Goal: Task Accomplishment & Management: Manage account settings

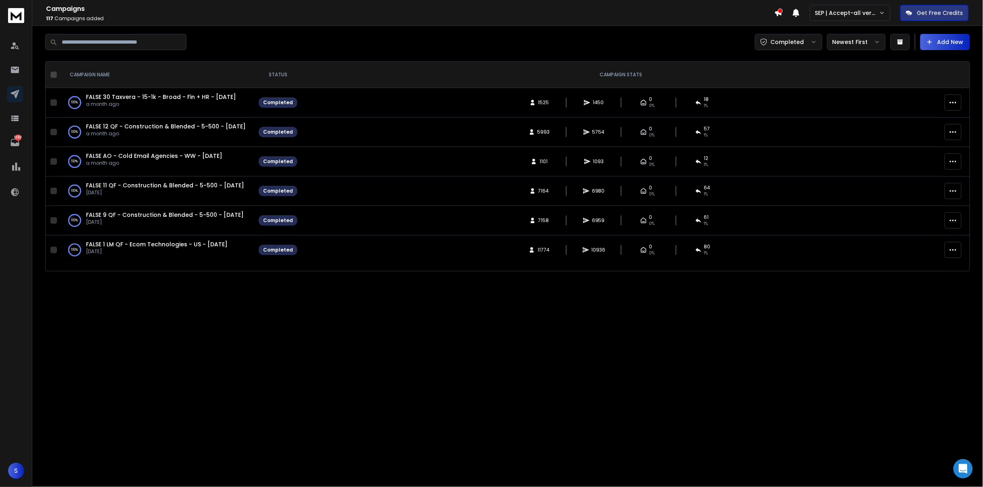
click at [185, 221] on p "[DATE]" at bounding box center [165, 222] width 158 height 6
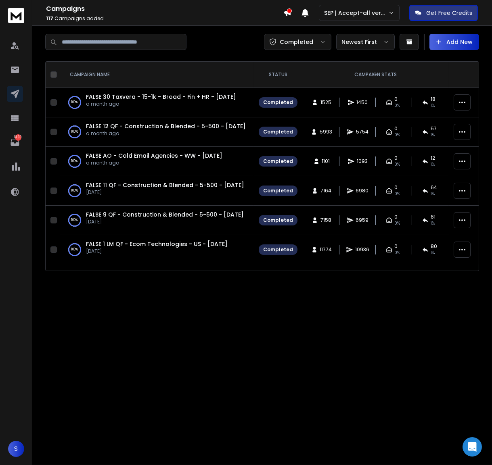
click at [154, 214] on span "FALSE 9 QF - Construction & Blended - 5-500 - [DATE]" at bounding box center [165, 215] width 158 height 8
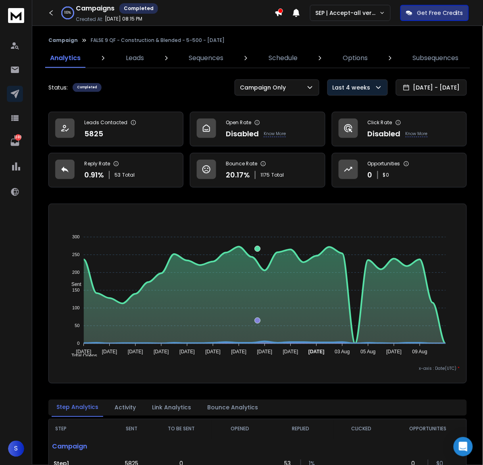
click at [328, 79] on button "Last 4 weeks" at bounding box center [358, 87] width 61 height 16
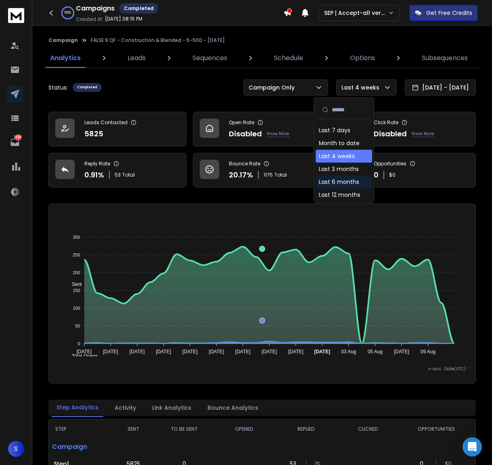
click at [336, 178] on div "Last 6 months" at bounding box center [339, 182] width 40 height 8
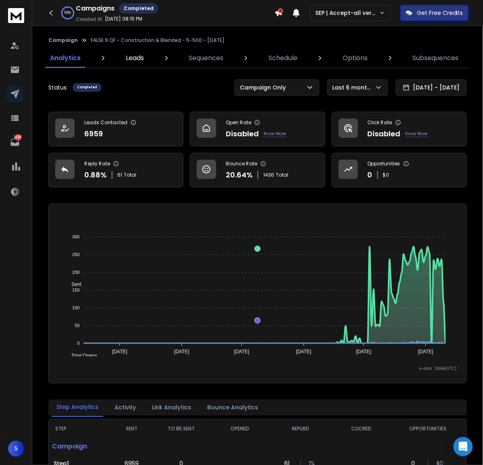
click at [143, 61] on p "Leads" at bounding box center [135, 58] width 18 height 10
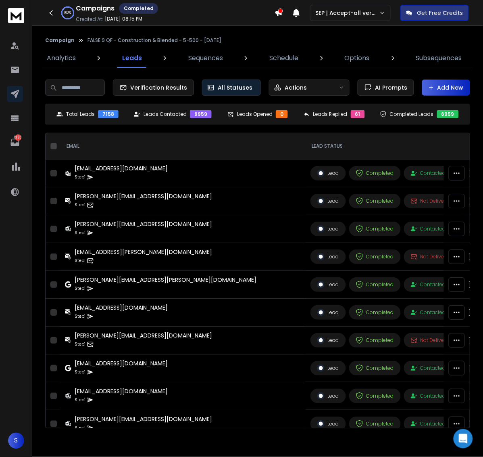
click at [227, 92] on button "All Statuses" at bounding box center [231, 87] width 59 height 16
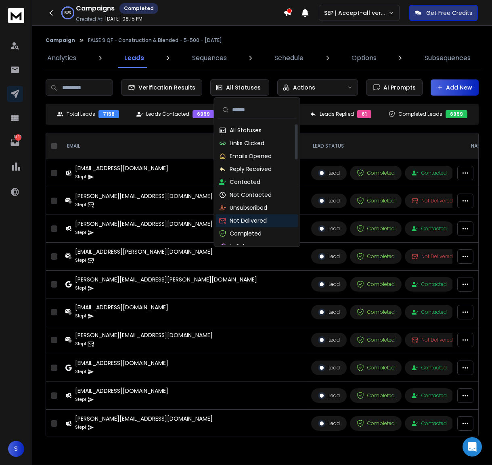
click at [241, 217] on p "Not Delivered" at bounding box center [249, 221] width 38 height 8
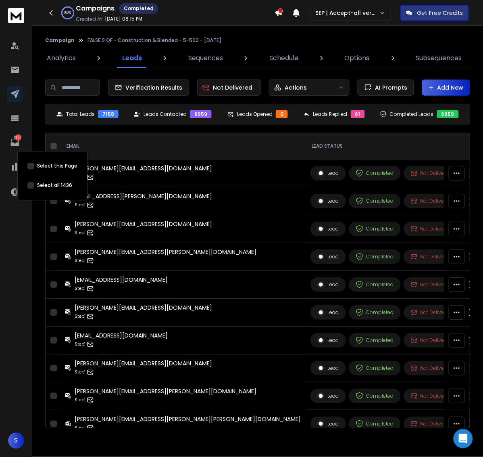
click at [33, 186] on button "Select this Page" at bounding box center [30, 185] width 6 height 6
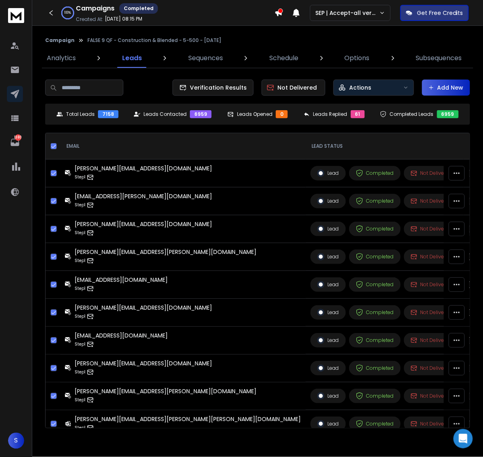
click at [368, 86] on p "Actions" at bounding box center [360, 88] width 22 height 8
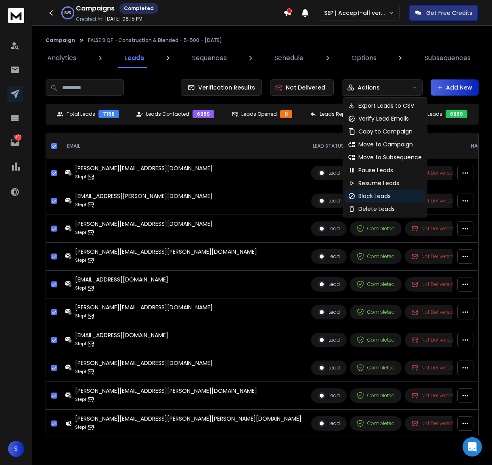
click at [372, 192] on p "Block Leads" at bounding box center [375, 196] width 32 height 8
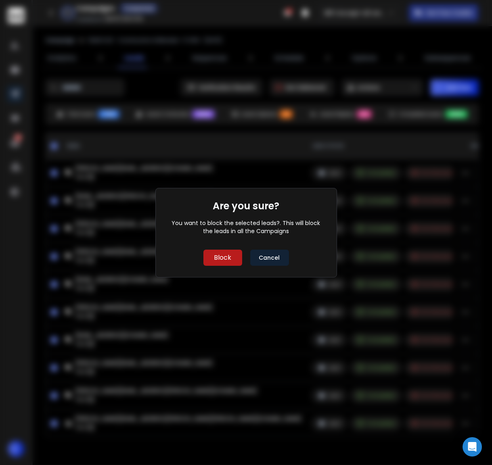
click at [219, 250] on button "Block" at bounding box center [222, 258] width 39 height 16
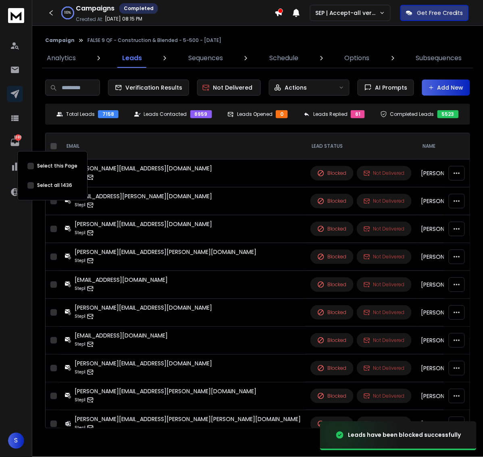
click at [46, 181] on div "Select all 1436" at bounding box center [52, 186] width 50 height 16
click at [45, 185] on label "Select all 1436" at bounding box center [54, 185] width 35 height 6
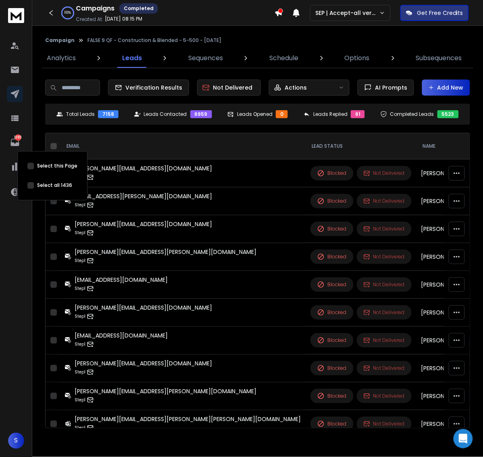
click at [28, 185] on button "Select this Page" at bounding box center [30, 185] width 6 height 6
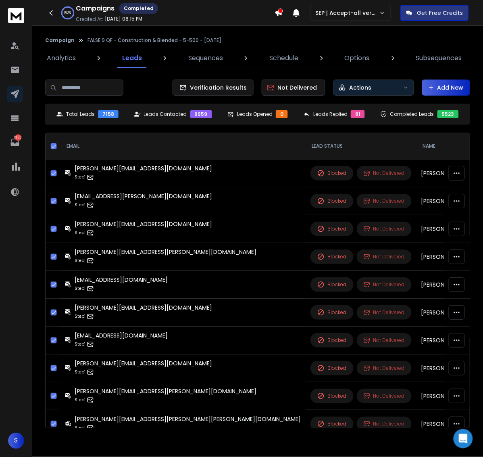
click at [390, 86] on div "Actions" at bounding box center [369, 88] width 61 height 8
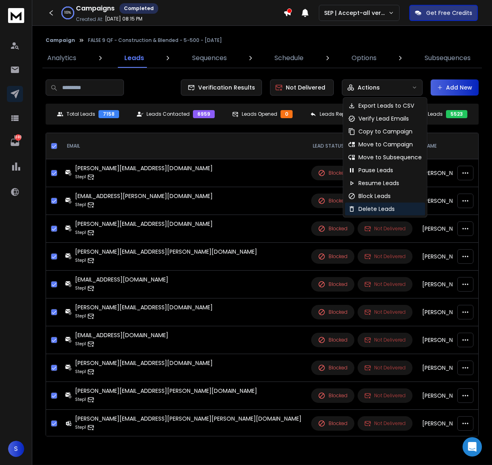
click at [387, 205] on p "Delete Leads" at bounding box center [377, 209] width 36 height 8
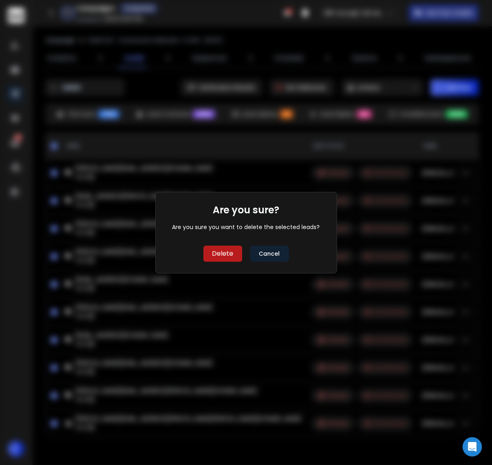
click at [223, 251] on button "Delete" at bounding box center [222, 254] width 39 height 16
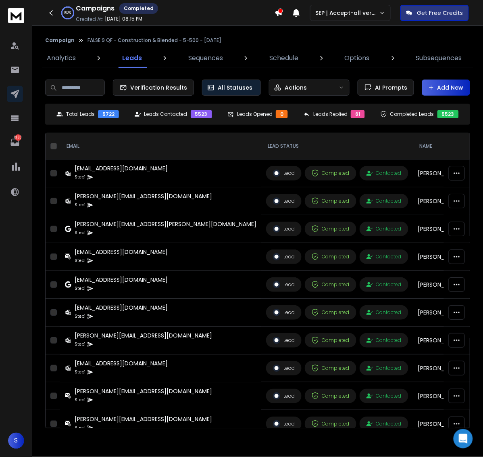
click at [233, 81] on button "All Statuses" at bounding box center [231, 87] width 59 height 16
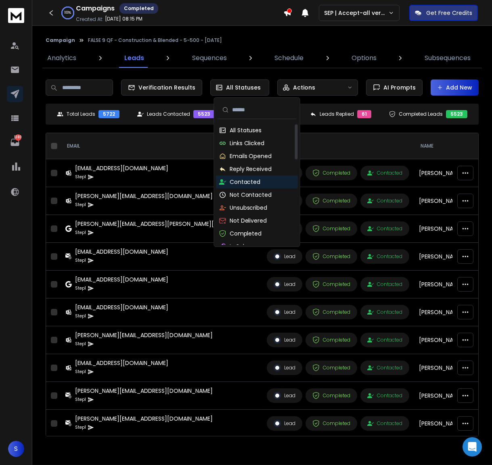
click at [244, 185] on p "Contacted" at bounding box center [245, 182] width 31 height 8
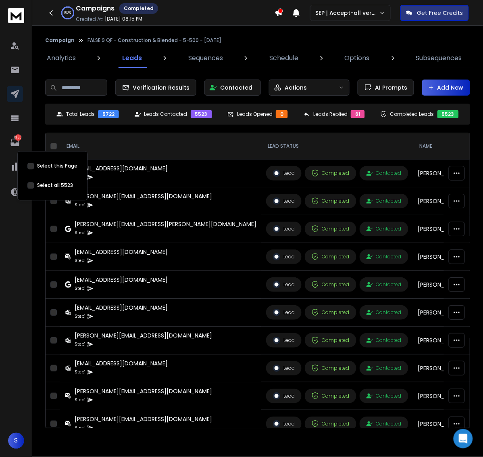
click at [31, 185] on button "Select this Page" at bounding box center [30, 185] width 6 height 6
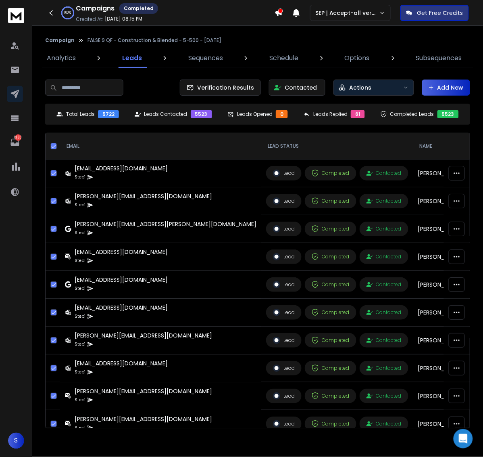
click at [379, 85] on div "Actions" at bounding box center [369, 88] width 61 height 8
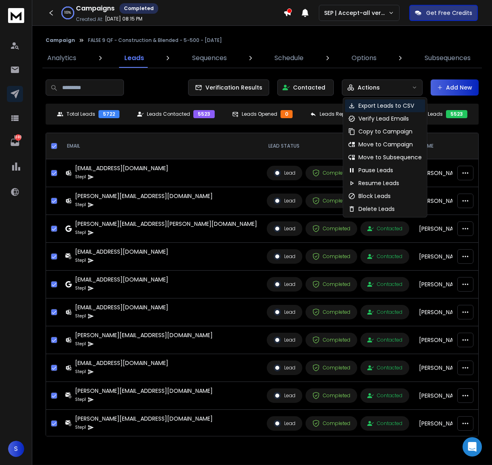
click at [379, 105] on p "Export Leads to CSV" at bounding box center [387, 106] width 56 height 8
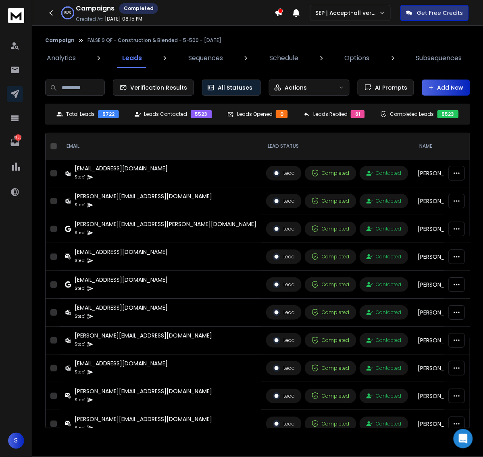
click at [244, 94] on button "All Statuses" at bounding box center [231, 87] width 59 height 16
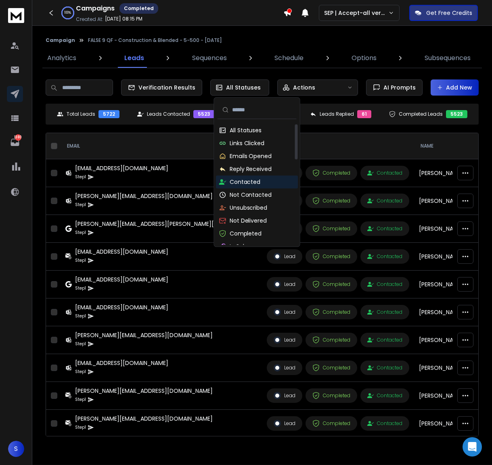
click at [244, 186] on p "Contacted" at bounding box center [245, 182] width 31 height 8
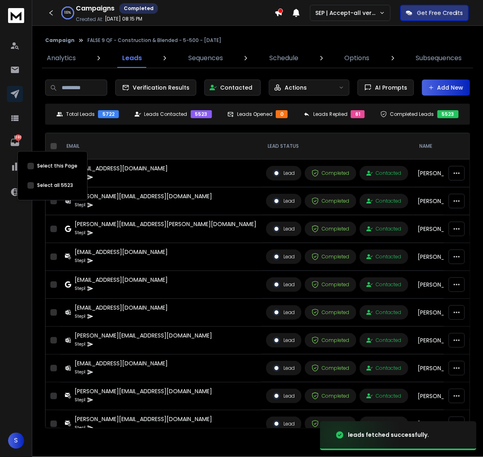
click at [33, 187] on button "Select this Page" at bounding box center [30, 185] width 6 height 6
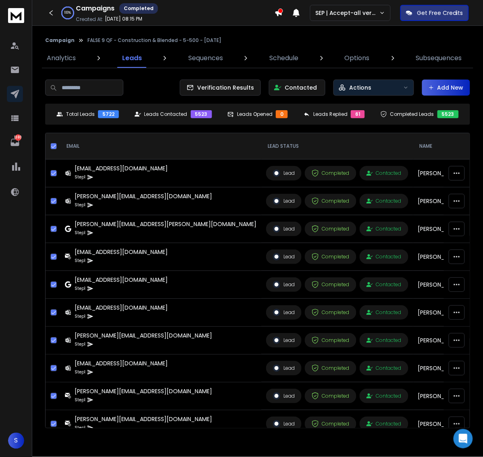
click at [356, 88] on p "Actions" at bounding box center [360, 88] width 22 height 8
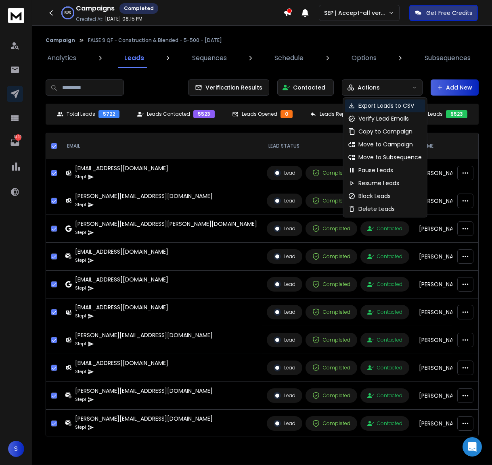
click at [363, 103] on p "Export Leads to CSV" at bounding box center [387, 106] width 56 height 8
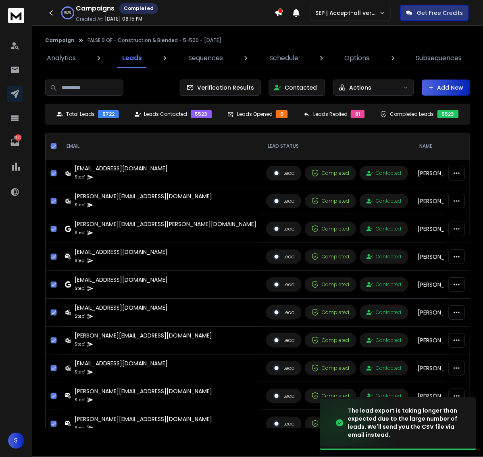
drag, startPoint x: 80, startPoint y: 39, endPoint x: 231, endPoint y: 38, distance: 150.5
click at [231, 38] on div "Campaign FALSE 9 QF - Construction & Blended - 5-500 - 06.11.2025" at bounding box center [258, 40] width 432 height 13
copy p "FALSE 9 QF - Construction & Blended - 5-500 - [DATE]"
click at [11, 94] on icon at bounding box center [15, 94] width 10 height 10
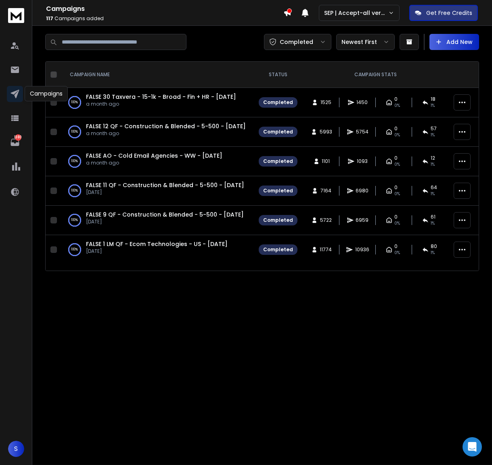
click at [179, 179] on td "100 % FALSE 11 QF - Construction & Blended - 5-500 - 06.11.2025 2 months ago" at bounding box center [157, 190] width 194 height 29
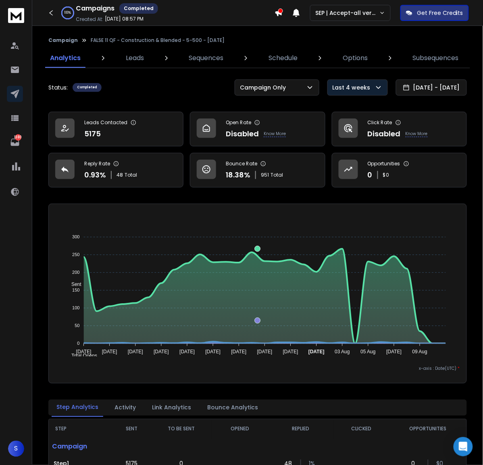
click at [333, 90] on p "Last 4 weeks" at bounding box center [353, 88] width 41 height 8
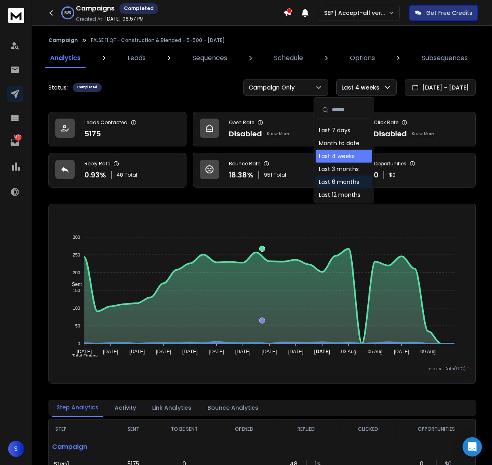
click at [341, 182] on div "Last 6 months" at bounding box center [339, 182] width 40 height 8
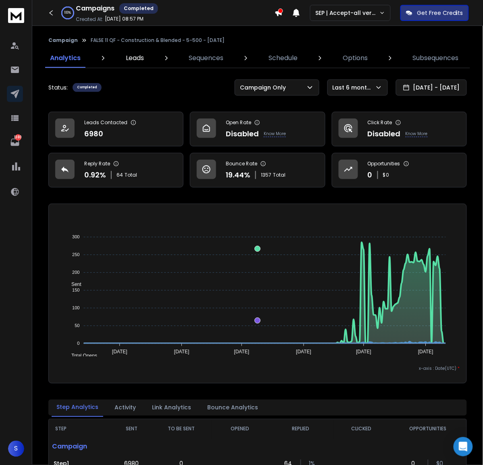
click at [143, 60] on p "Leads" at bounding box center [135, 58] width 18 height 10
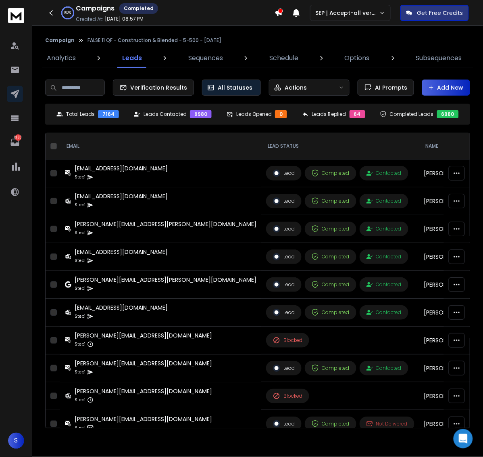
click at [238, 94] on button "All Statuses" at bounding box center [231, 87] width 59 height 16
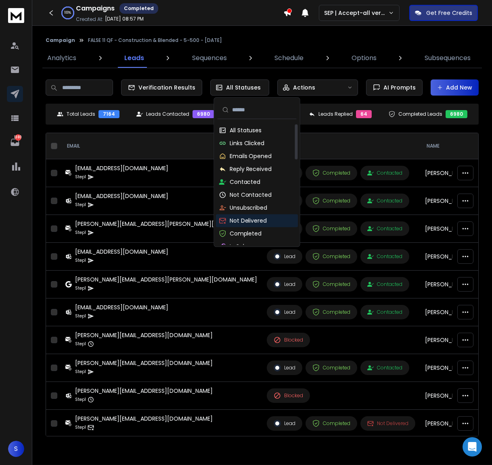
click at [236, 217] on p "Not Delivered" at bounding box center [249, 221] width 38 height 8
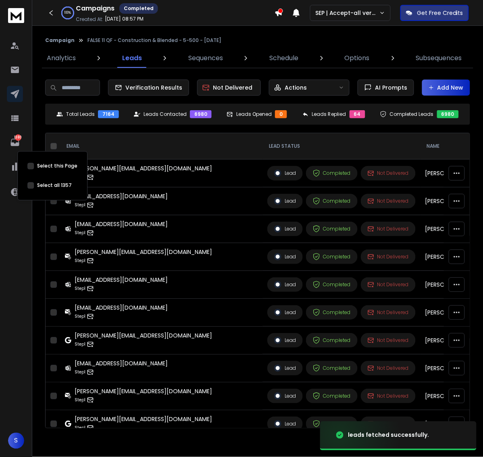
click at [50, 145] on button "Select this Page" at bounding box center [53, 146] width 6 height 6
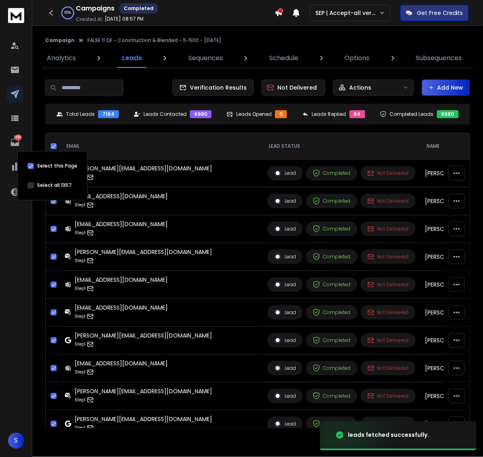
click at [50, 187] on label "Select all 1357" at bounding box center [54, 185] width 35 height 6
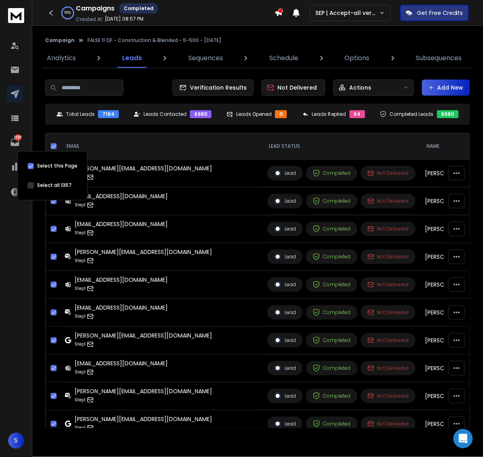
click at [33, 185] on button "Select this Page" at bounding box center [30, 185] width 6 height 6
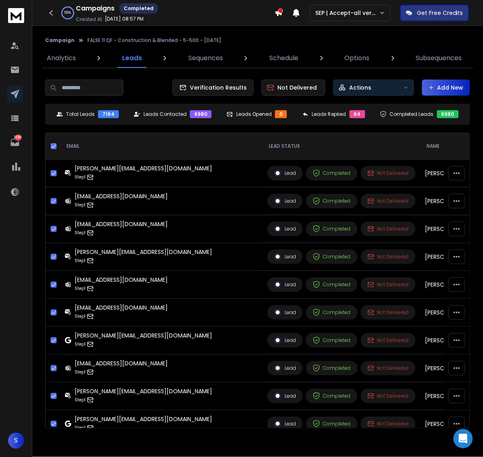
click at [386, 92] on button "Actions" at bounding box center [374, 87] width 81 height 16
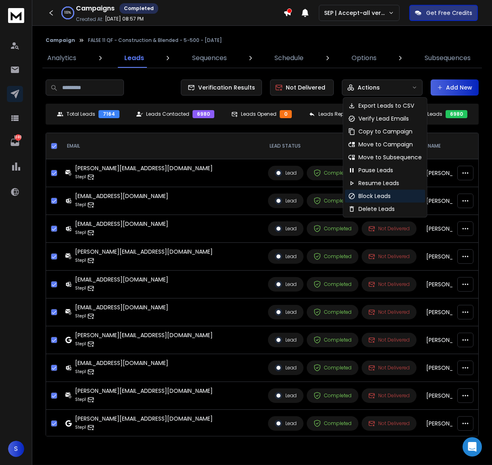
click at [378, 192] on p "Block Leads" at bounding box center [375, 196] width 32 height 8
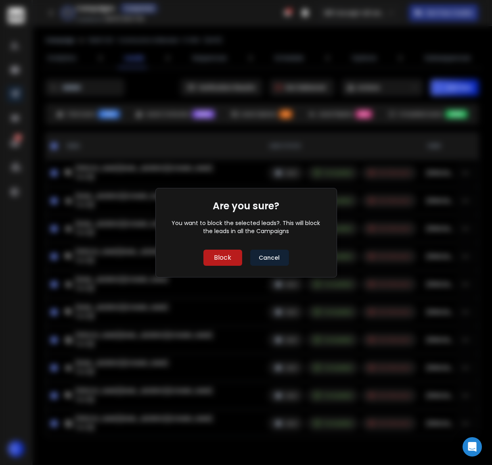
click at [212, 251] on button "Block" at bounding box center [222, 258] width 39 height 16
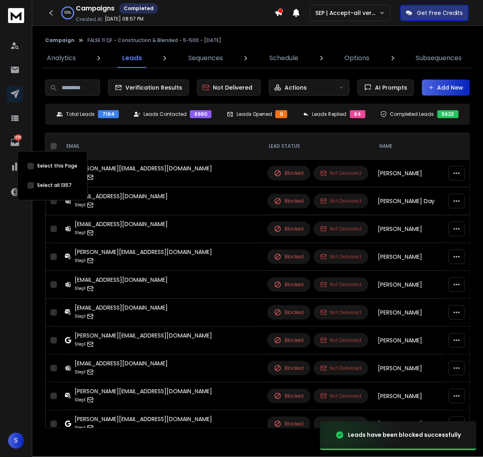
click at [27, 187] on div "Select all 1357" at bounding box center [52, 185] width 50 height 6
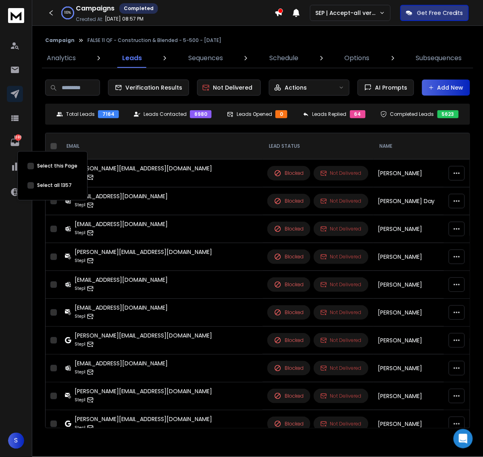
click at [27, 184] on button "Select this Page" at bounding box center [30, 185] width 6 height 6
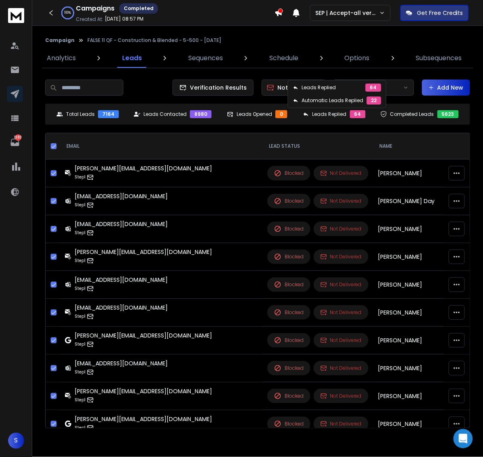
click at [355, 91] on div "Leads Replied 64" at bounding box center [337, 88] width 88 height 8
click at [392, 86] on div "Actions" at bounding box center [369, 88] width 61 height 8
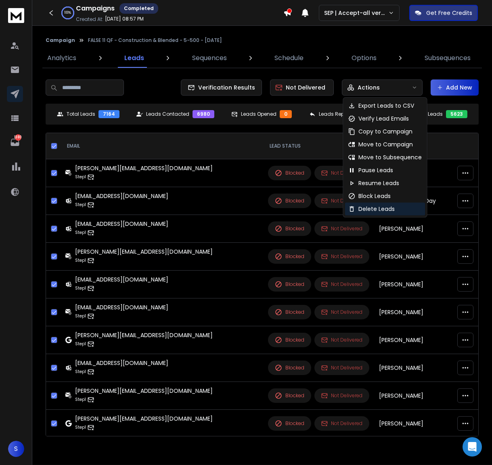
click at [369, 205] on p "Delete Leads" at bounding box center [377, 209] width 36 height 8
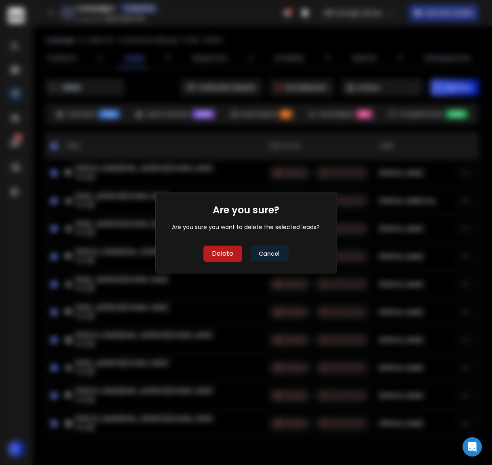
click at [212, 248] on button "Delete" at bounding box center [222, 254] width 39 height 16
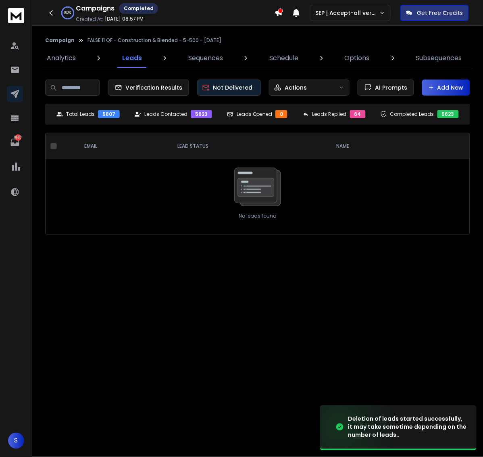
click at [242, 90] on p "Not Delivered" at bounding box center [233, 88] width 40 height 8
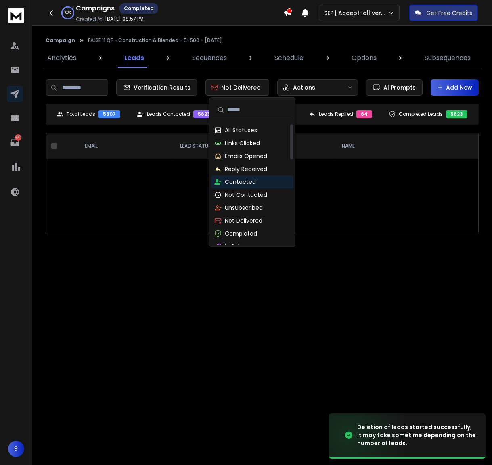
click at [240, 183] on p "Contacted" at bounding box center [240, 182] width 31 height 8
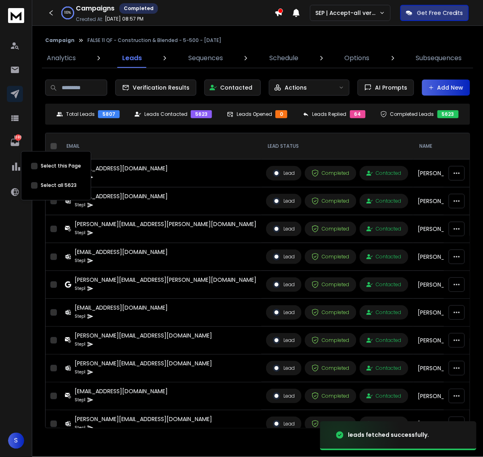
click at [32, 184] on button "Select this Page" at bounding box center [34, 185] width 6 height 6
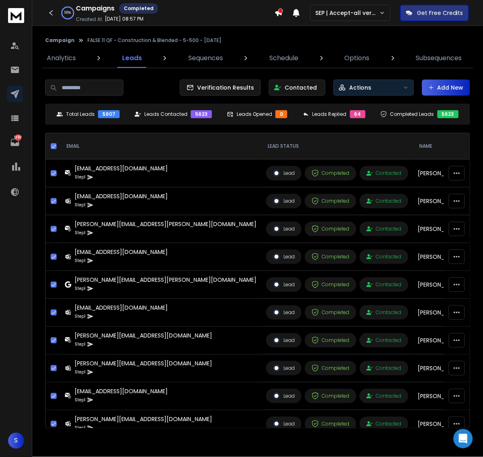
click at [382, 90] on div "Actions" at bounding box center [369, 88] width 61 height 8
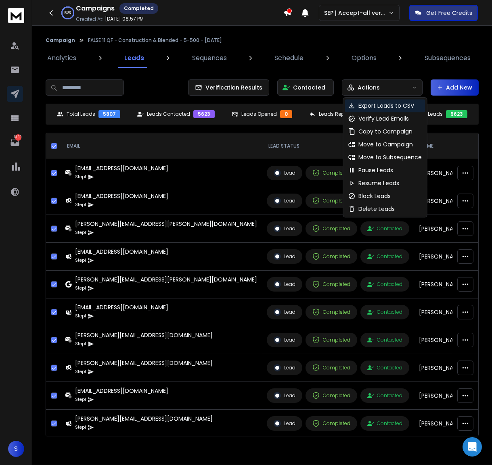
click at [379, 105] on p "Export Leads to CSV" at bounding box center [387, 106] width 56 height 8
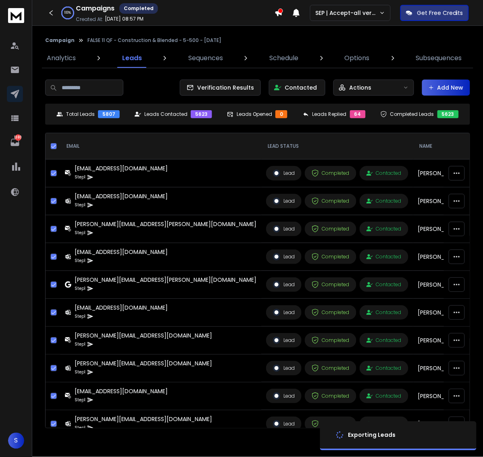
drag, startPoint x: 78, startPoint y: 41, endPoint x: 225, endPoint y: 44, distance: 146.9
click at [225, 44] on div "Campaign FALSE 11 QF - Construction & Blended - 5-500 - 06.11.2025" at bounding box center [258, 40] width 432 height 13
copy p "FALSE 11 QF - Construction & Blended - 5-500 - [DATE]"
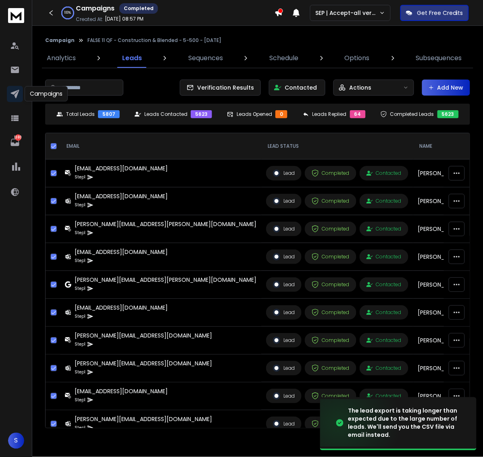
click at [22, 97] on link at bounding box center [15, 94] width 16 height 16
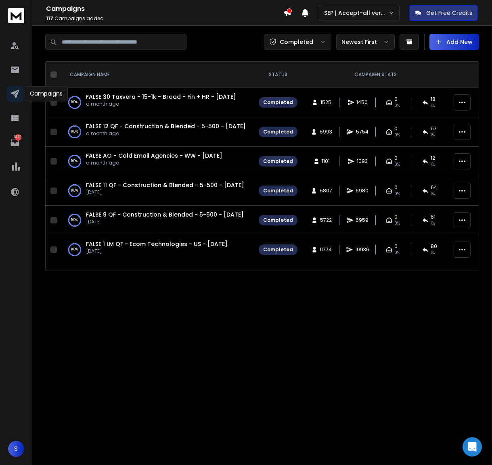
click at [160, 136] on p "a month ago" at bounding box center [166, 133] width 160 height 6
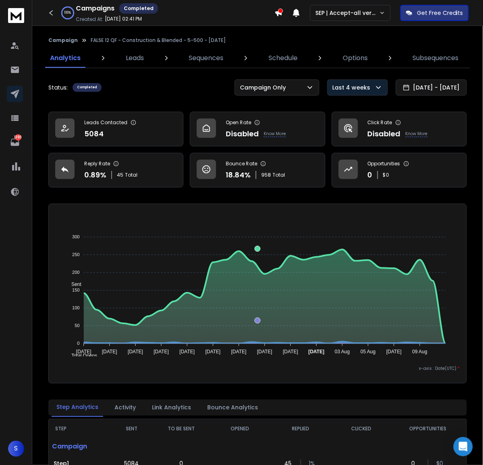
click at [348, 83] on button "Last 4 weeks" at bounding box center [358, 87] width 61 height 16
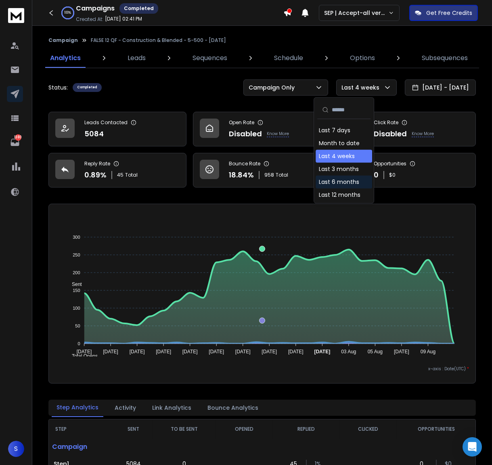
click at [350, 177] on div "Last 6 months" at bounding box center [343, 181] width 56 height 13
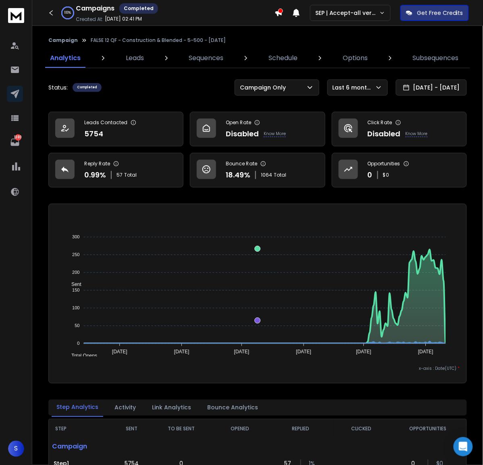
drag, startPoint x: 86, startPoint y: 40, endPoint x: 230, endPoint y: 41, distance: 144.0
click at [230, 41] on div "Campaign FALSE 12 QF - Construction & Blended - 5-500 - 06.11.2025" at bounding box center [257, 40] width 425 height 13
copy p "FALSE 12 QF - Construction & Blended - 5-500 - [DATE]"
click at [137, 59] on p "Leads" at bounding box center [135, 58] width 18 height 10
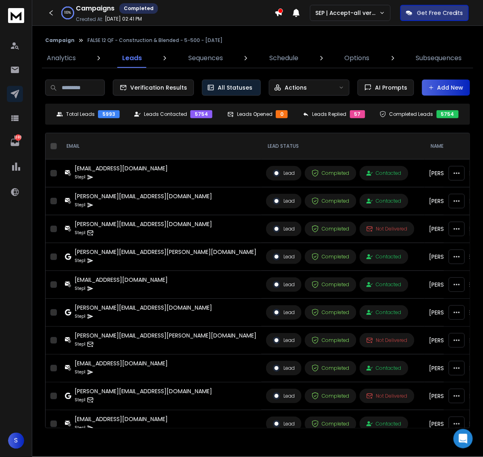
click at [236, 86] on p "All Statuses" at bounding box center [235, 88] width 35 height 8
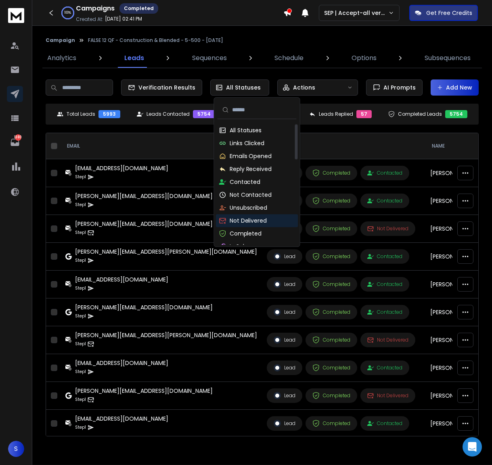
click at [249, 215] on div "Not Delivered" at bounding box center [257, 220] width 82 height 13
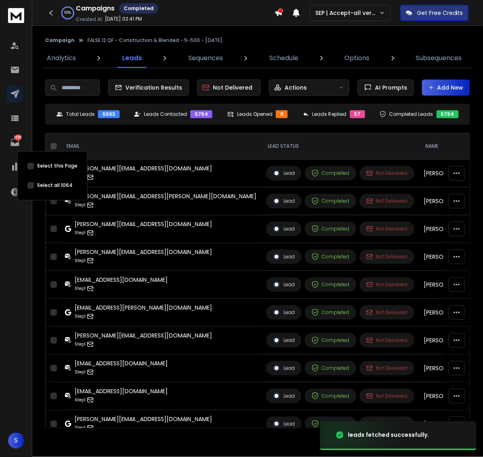
click at [31, 185] on button "Select this Page" at bounding box center [30, 185] width 6 height 6
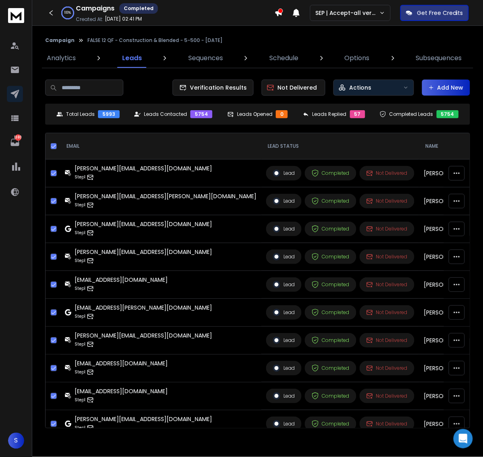
click at [369, 86] on p "Actions" at bounding box center [360, 88] width 22 height 8
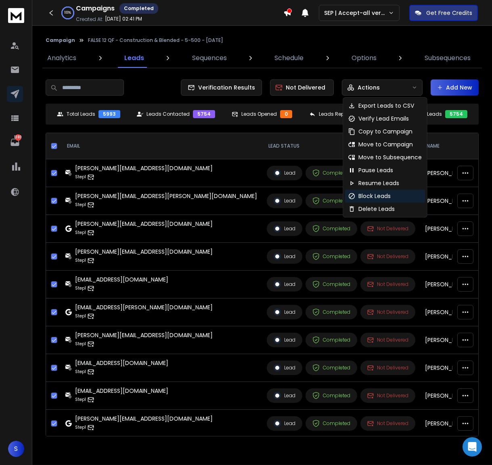
click at [386, 194] on p "Block Leads" at bounding box center [375, 196] width 32 height 8
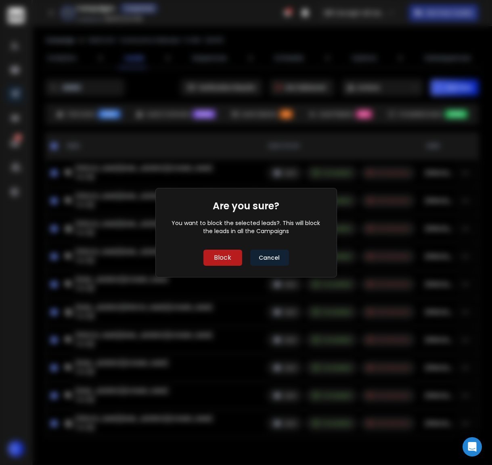
click at [231, 257] on button "Block" at bounding box center [222, 258] width 39 height 16
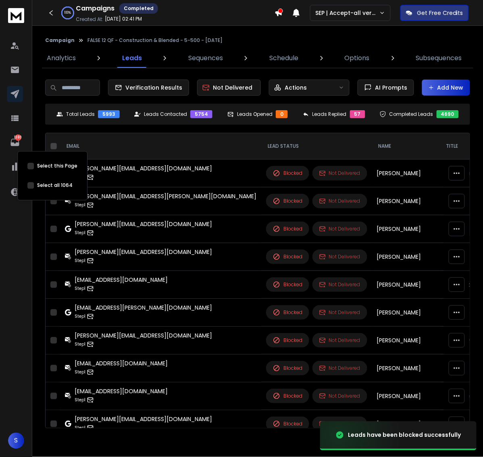
click at [32, 185] on button "Select this Page" at bounding box center [30, 185] width 6 height 6
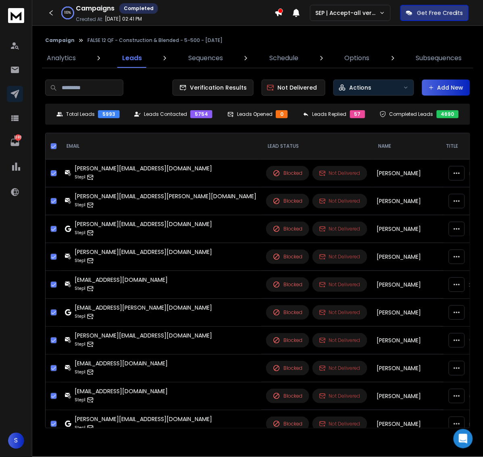
click at [363, 84] on p "Actions" at bounding box center [360, 88] width 22 height 8
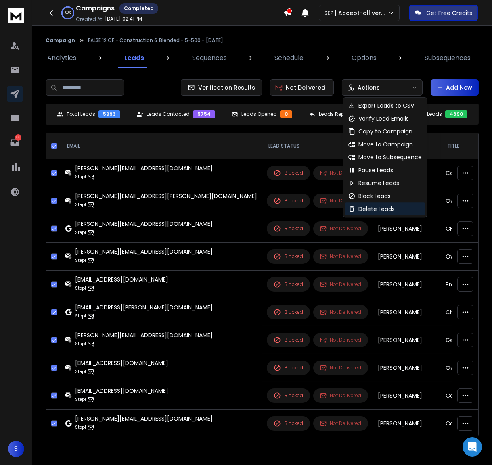
click at [380, 206] on p "Delete Leads" at bounding box center [377, 209] width 36 height 8
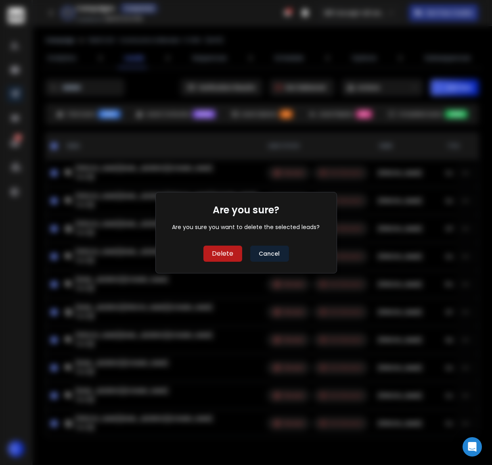
click at [223, 249] on button "Delete" at bounding box center [222, 254] width 39 height 16
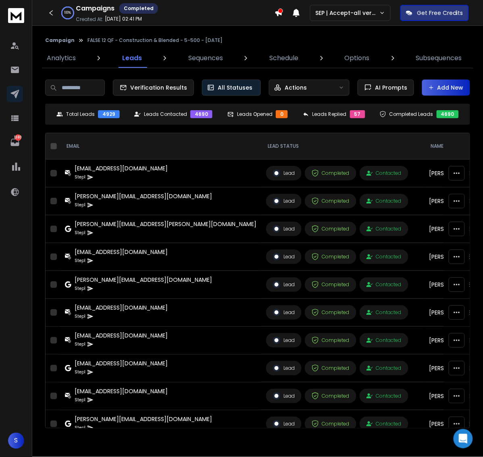
click at [236, 90] on p "All Statuses" at bounding box center [235, 88] width 35 height 8
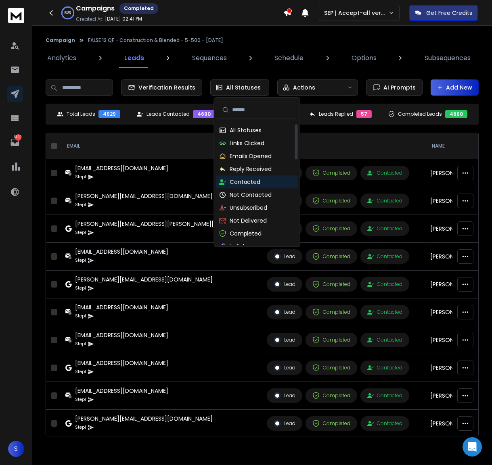
click at [238, 183] on p "Contacted" at bounding box center [245, 182] width 31 height 8
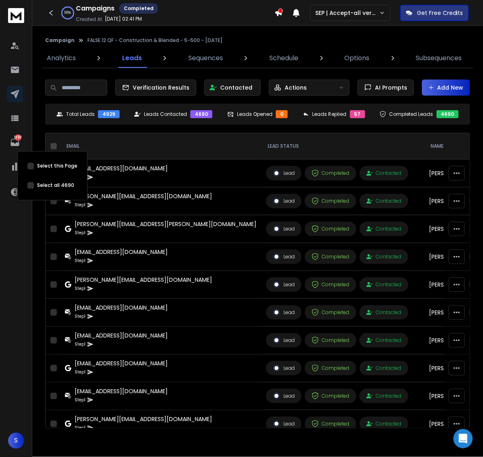
click at [29, 186] on button "Select this Page" at bounding box center [30, 185] width 6 height 6
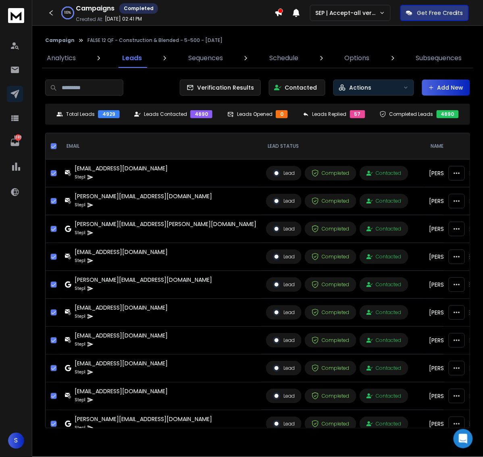
click at [354, 85] on p "Actions" at bounding box center [360, 88] width 22 height 8
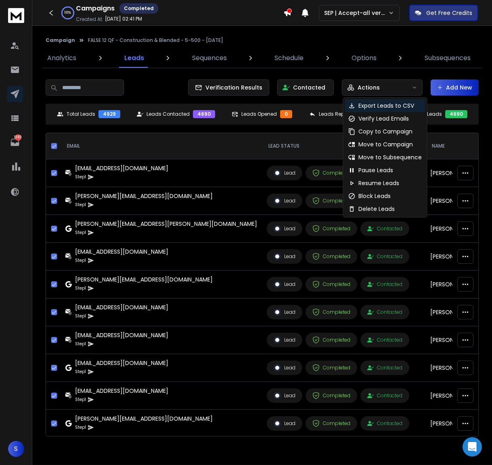
click at [370, 105] on p "Export Leads to CSV" at bounding box center [387, 106] width 56 height 8
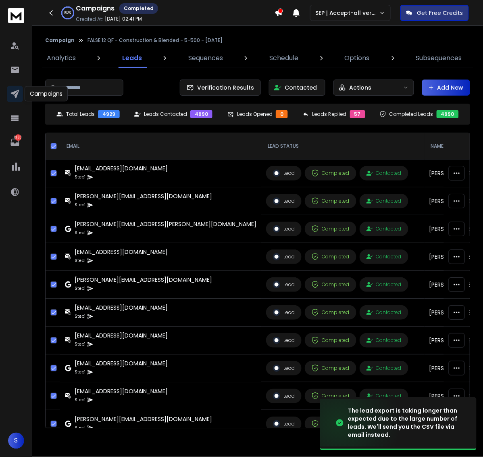
click at [19, 94] on icon at bounding box center [15, 94] width 10 height 10
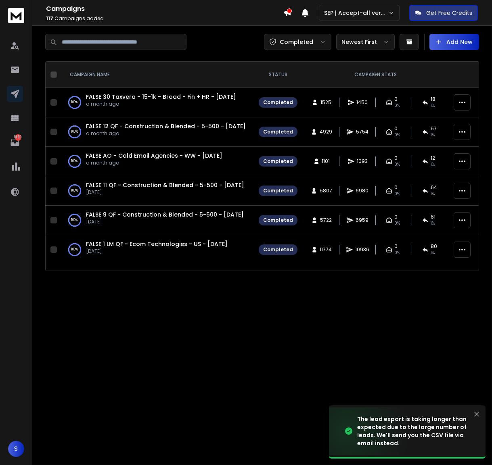
click at [480, 414] on div "The lead export is taking longer than expected due to the large number of leads…" at bounding box center [410, 431] width 150 height 52
